Goal: Communication & Community: Answer question/provide support

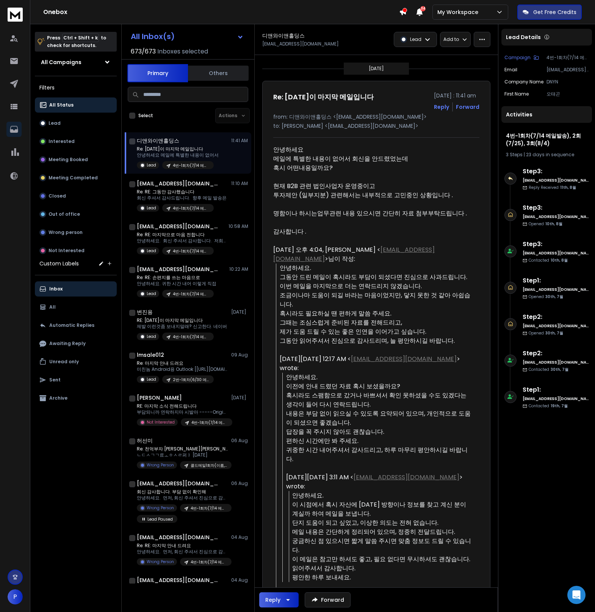
click at [523, 454] on div "Step 3 : [EMAIL_ADDRESS][DOMAIN_NAME] Reply Received 11th, 8월 Step 3 : [EMAIL_A…" at bounding box center [555, 322] width 91 height 310
click at [278, 600] on div "Reply" at bounding box center [272, 600] width 15 height 8
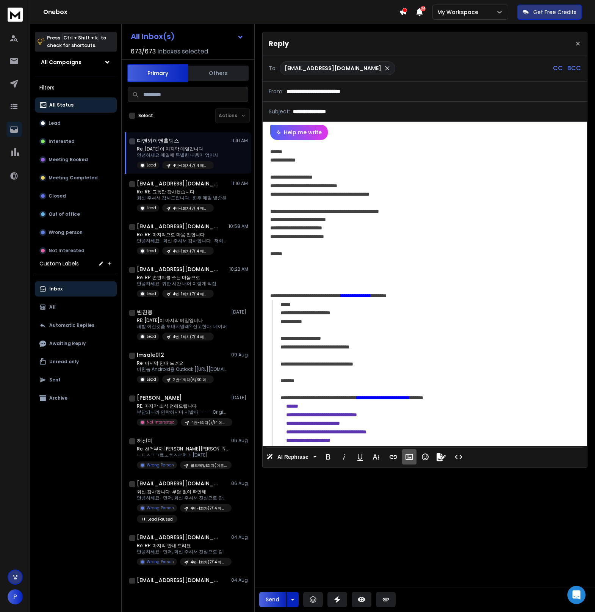
click at [410, 456] on icon "button" at bounding box center [409, 456] width 9 height 9
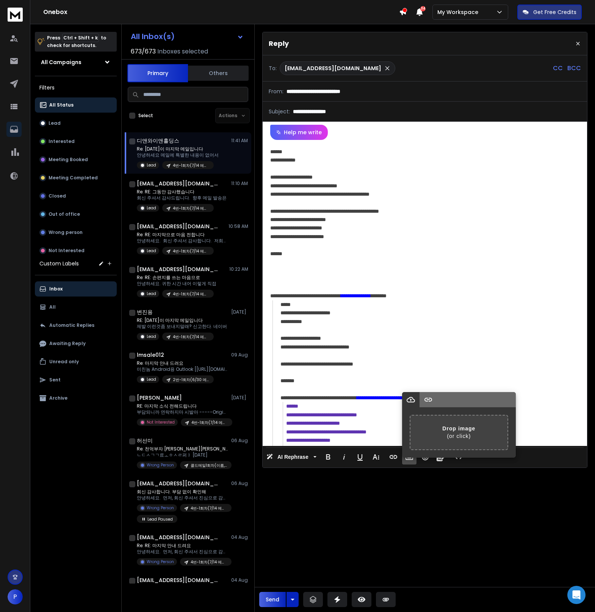
click at [477, 422] on input "file" at bounding box center [264, 432] width 485 height 34
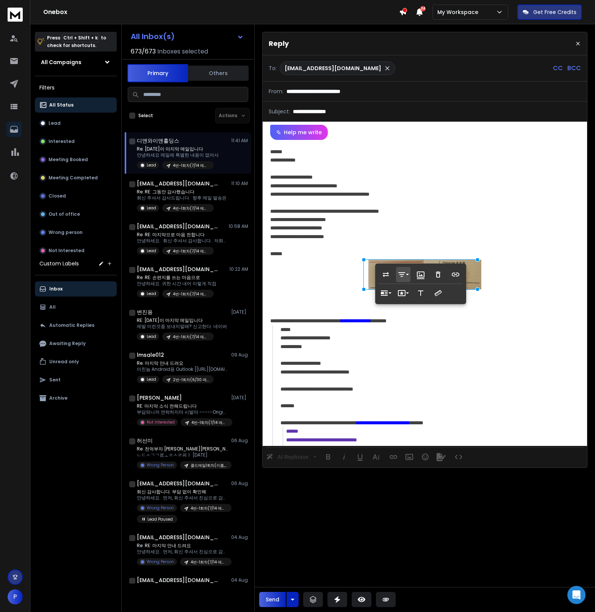
click at [402, 275] on icon "button" at bounding box center [401, 274] width 9 height 9
click at [407, 236] on icon at bounding box center [409, 235] width 9 height 9
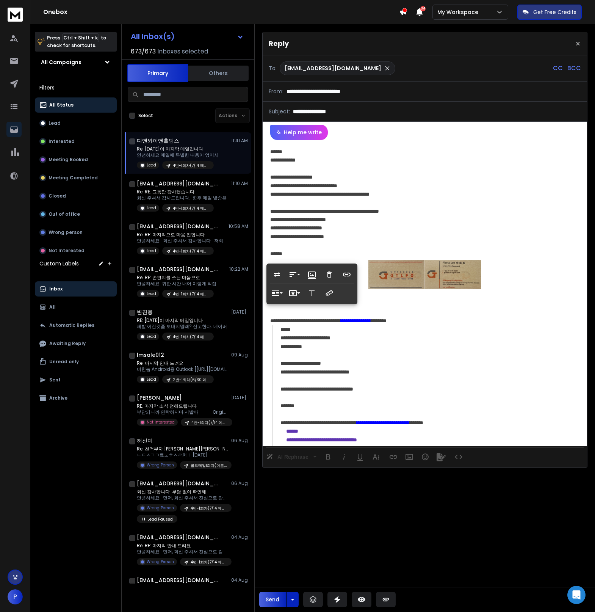
click at [374, 275] on img at bounding box center [425, 275] width 114 height 30
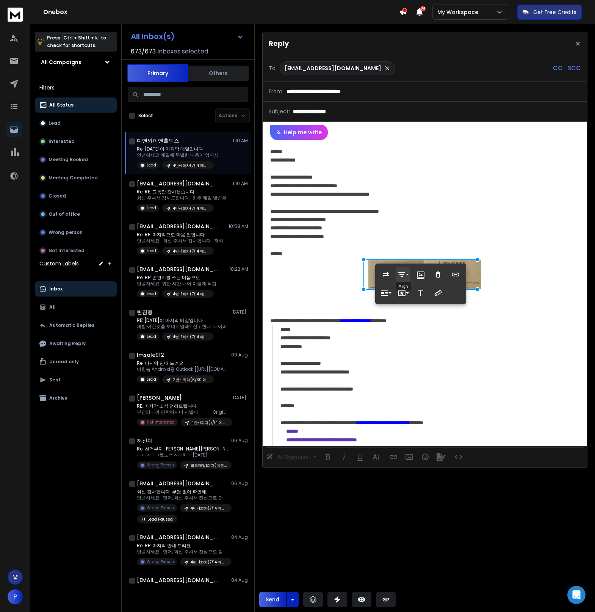
click at [400, 275] on icon "button" at bounding box center [401, 274] width 9 height 9
click at [408, 231] on icon at bounding box center [409, 235] width 9 height 9
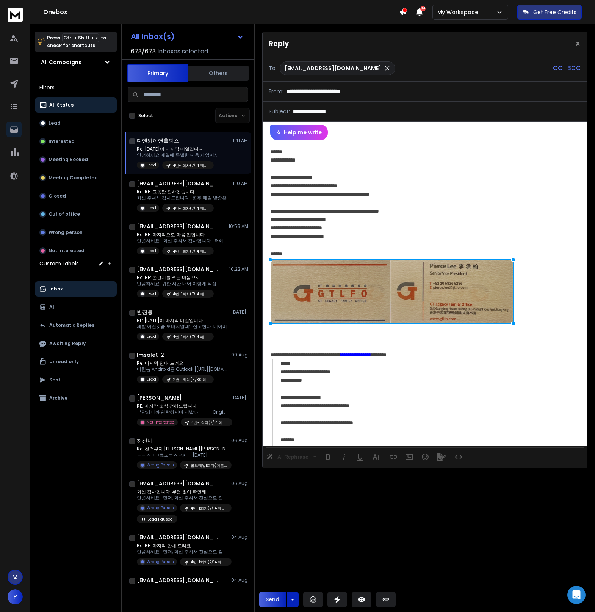
drag, startPoint x: 383, startPoint y: 289, endPoint x: 512, endPoint y: 357, distance: 146.3
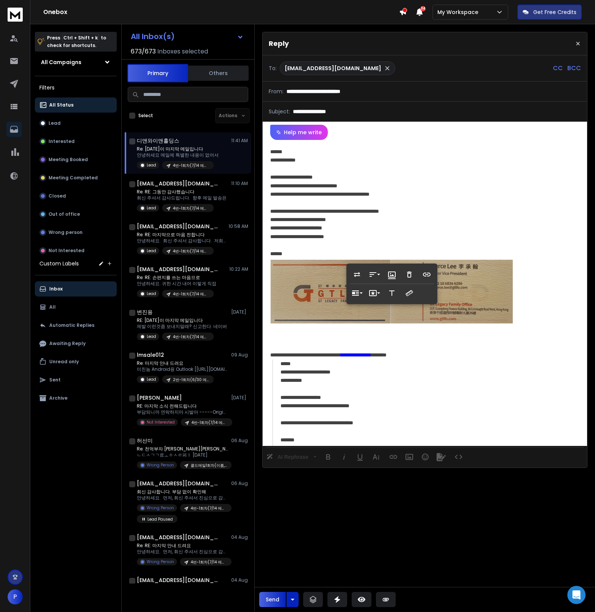
click at [536, 278] on div at bounding box center [424, 292] width 309 height 64
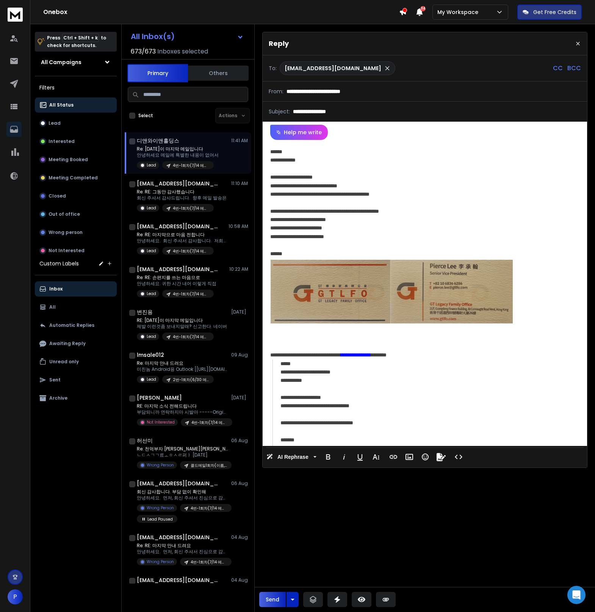
click at [317, 253] on div "******" at bounding box center [420, 253] width 301 height 8
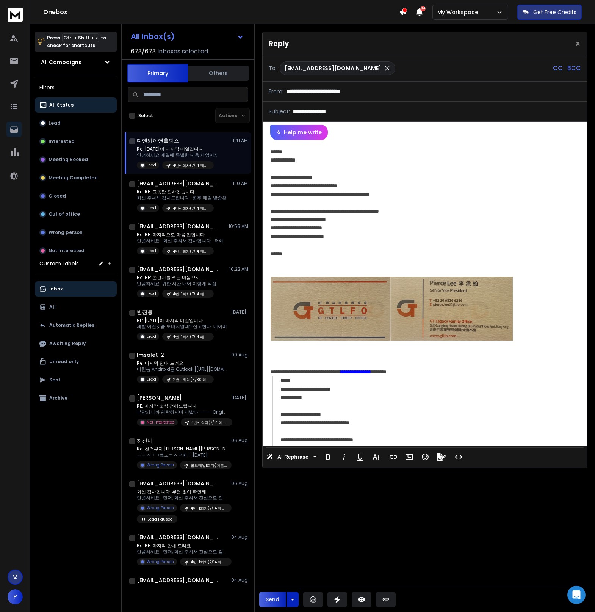
click at [271, 602] on button "Send" at bounding box center [272, 598] width 27 height 15
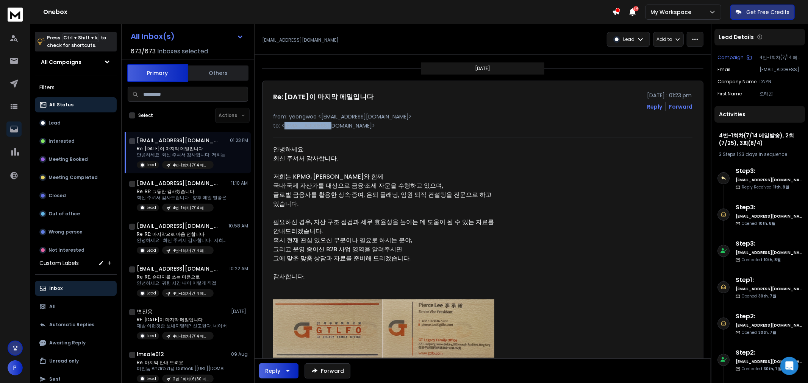
drag, startPoint x: 335, startPoint y: 124, endPoint x: 283, endPoint y: 125, distance: 51.9
click at [283, 125] on p "to: <[EMAIL_ADDRESS][DOMAIN_NAME]>" at bounding box center [482, 126] width 419 height 8
copy p "[EMAIL_ADDRESS][DOMAIN_NAME]"
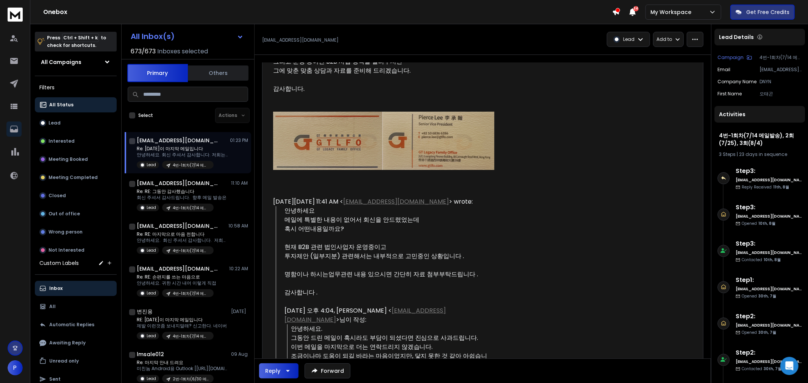
scroll to position [252, 0]
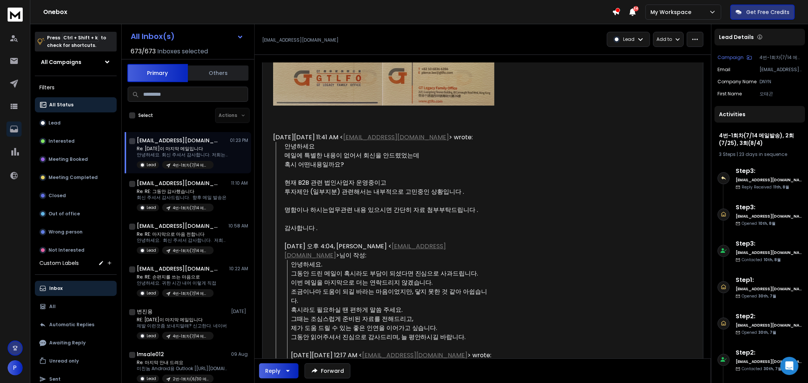
drag, startPoint x: 317, startPoint y: 230, endPoint x: 283, endPoint y: 146, distance: 90.6
click at [283, 146] on div "안녕하세요 메일에 특별한 내용이 없어서 회신을 안드렸었는데 혹시 어떤내용일까요? 현재 B2B 관련 법인사업자 운영중이고 투자제안 (일부지분) …" at bounding box center [385, 351] width 219 height 418
copy div "안녕하세요 메일에 특별한 내용이 없어서 회신을 안드렸었는데 혹시 어떤내용일까요? 현재 B2B 관련 법인사업자 운영중이고 투자제안 (일부지분) …"
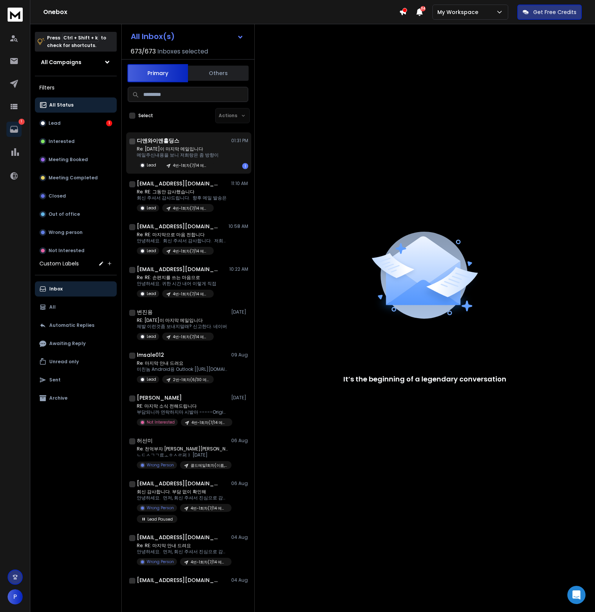
click at [209, 156] on p "메일주신내용을 보니 저희랑은 좀 방향이" at bounding box center [178, 155] width 82 height 6
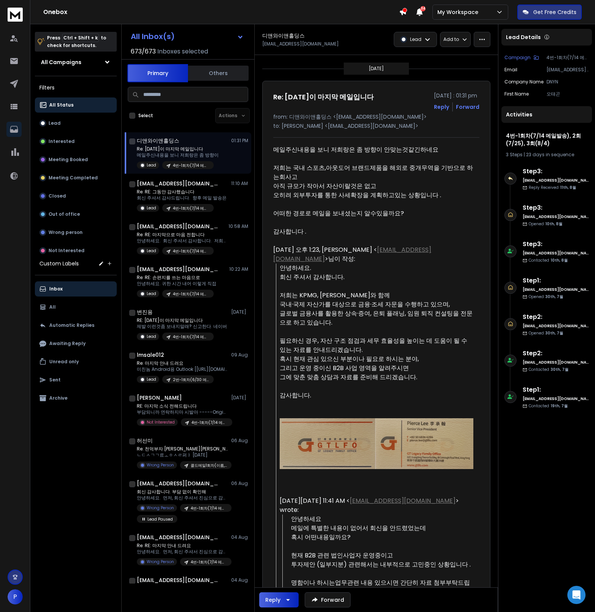
drag, startPoint x: 305, startPoint y: 228, endPoint x: 273, endPoint y: 144, distance: 89.8
click at [273, 144] on div "Re: 오늘이 마지막 메일입니다 11 August 2025 : 01:31 pm Reply Forward from: 디앤와이앤홀딩스 <dnyn2…" at bounding box center [376, 565] width 206 height 947
copy div "메일주신내용을 보니 저희랑은 좀 방향이 안맞는것같긴하네요 저희는 국내 스포츠,아웃도어 브랜드제품을 해외로 중개무역을 기반으로 하는회사고 아직 …"
click at [269, 602] on div "Reply" at bounding box center [272, 600] width 15 height 8
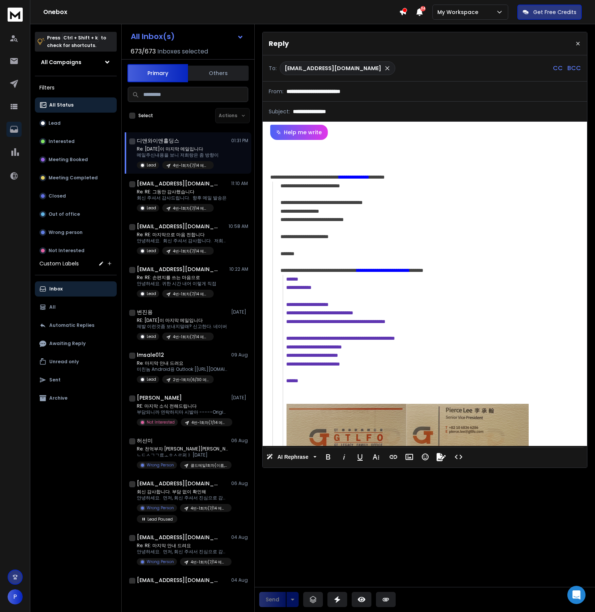
click at [292, 147] on div at bounding box center [424, 151] width 309 height 8
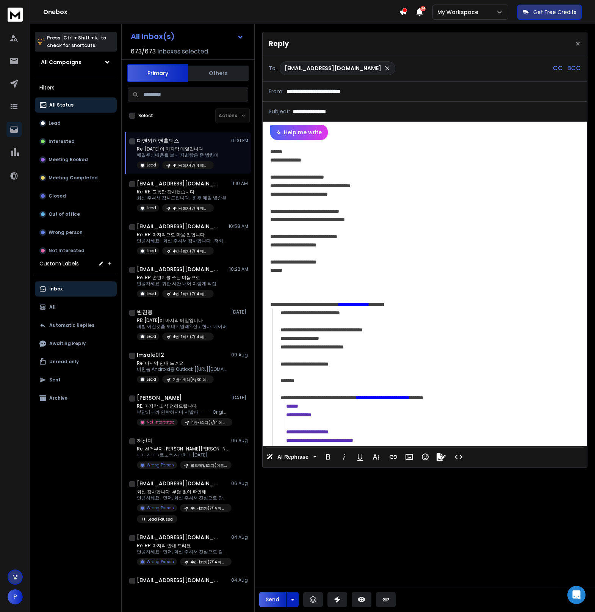
click at [273, 599] on button "Send" at bounding box center [272, 598] width 27 height 15
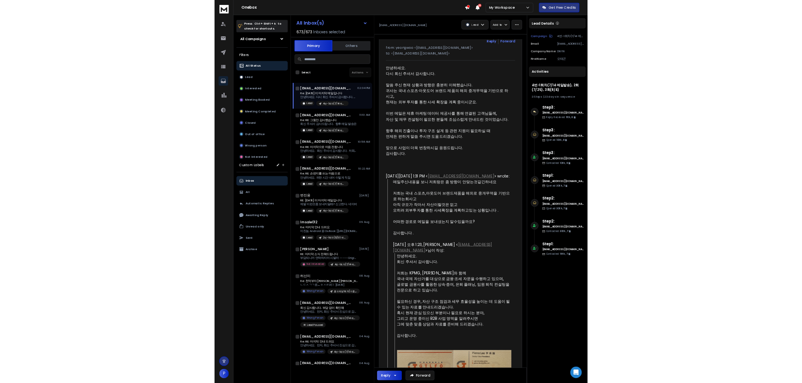
scroll to position [126, 0]
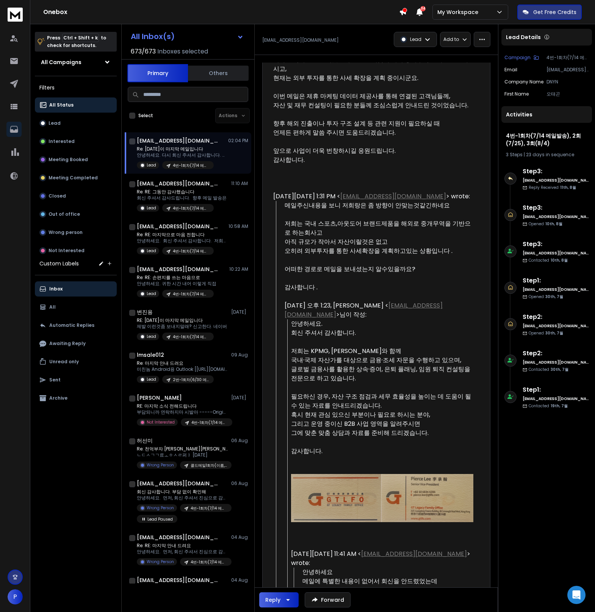
drag, startPoint x: 319, startPoint y: 278, endPoint x: 283, endPoint y: 200, distance: 85.8
copy div "메일주신내용을 보니 저희랑은 좀 방향이 안맞는것같긴하네요 저희는 국내 스포츠,아웃도어 브랜드제품을 해외로 중개무역을 기반으로 하는회사고 아직 …"
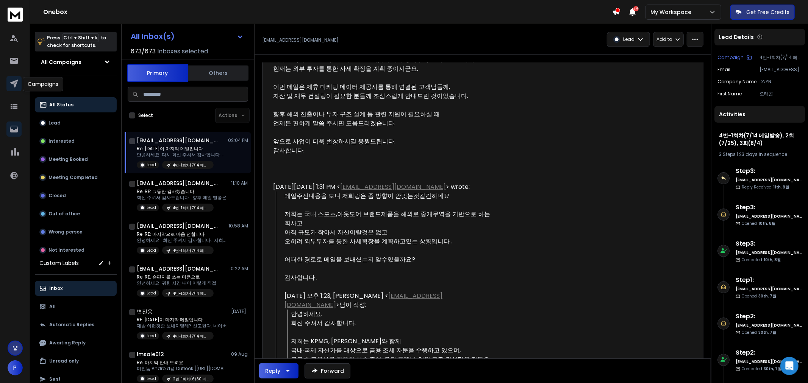
click at [15, 86] on icon at bounding box center [14, 84] width 8 height 8
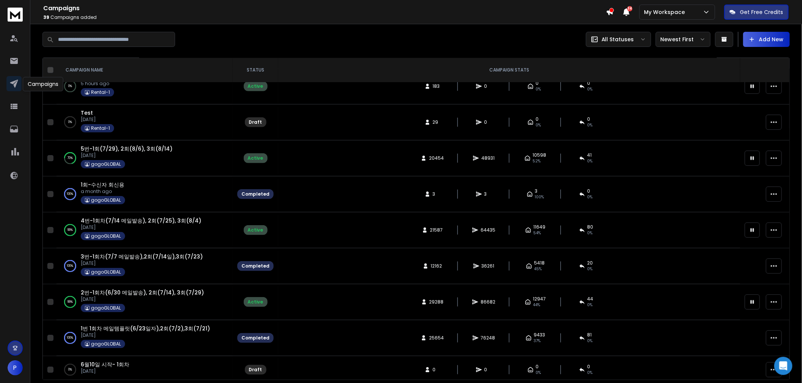
scroll to position [210, 0]
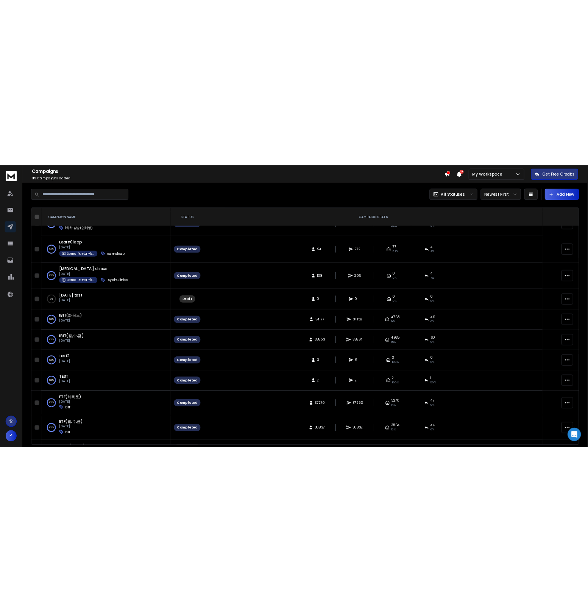
scroll to position [589, 0]
